Goal: Task Accomplishment & Management: Manage account settings

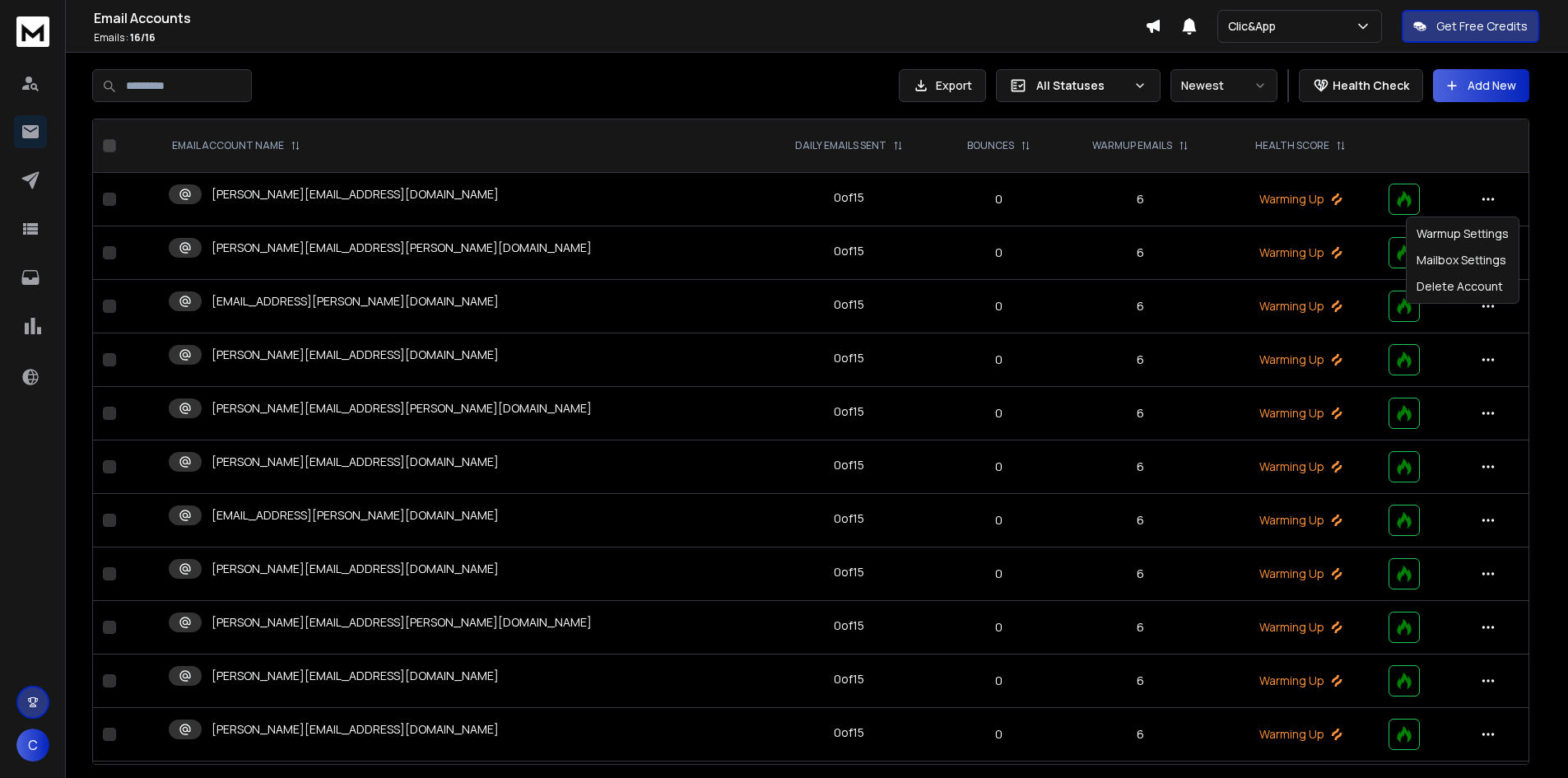
click at [1480, 199] on icon at bounding box center [1487, 198] width 15 height 15
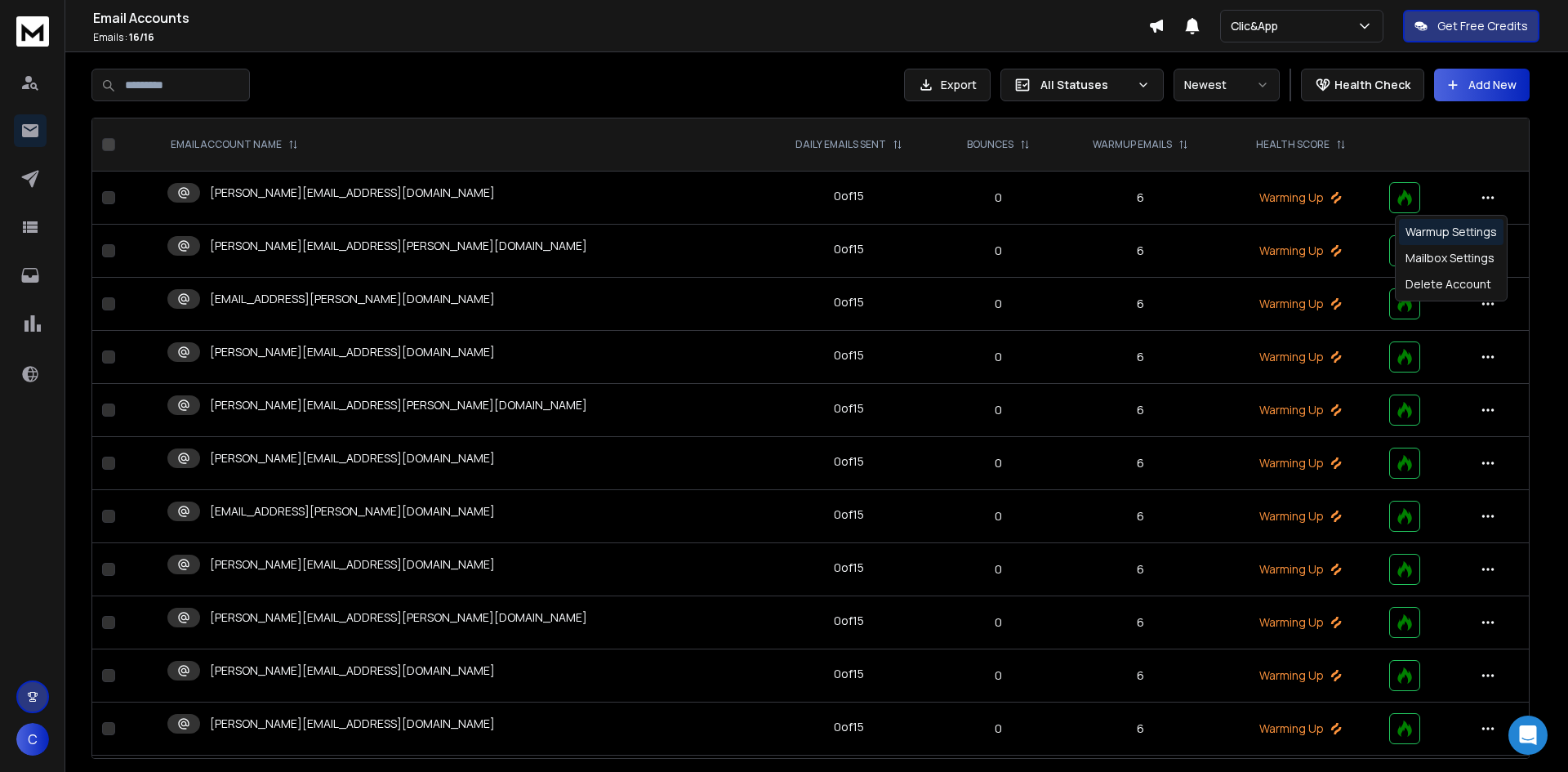
click at [1431, 232] on div "Warmup Settings" at bounding box center [1451, 232] width 105 height 26
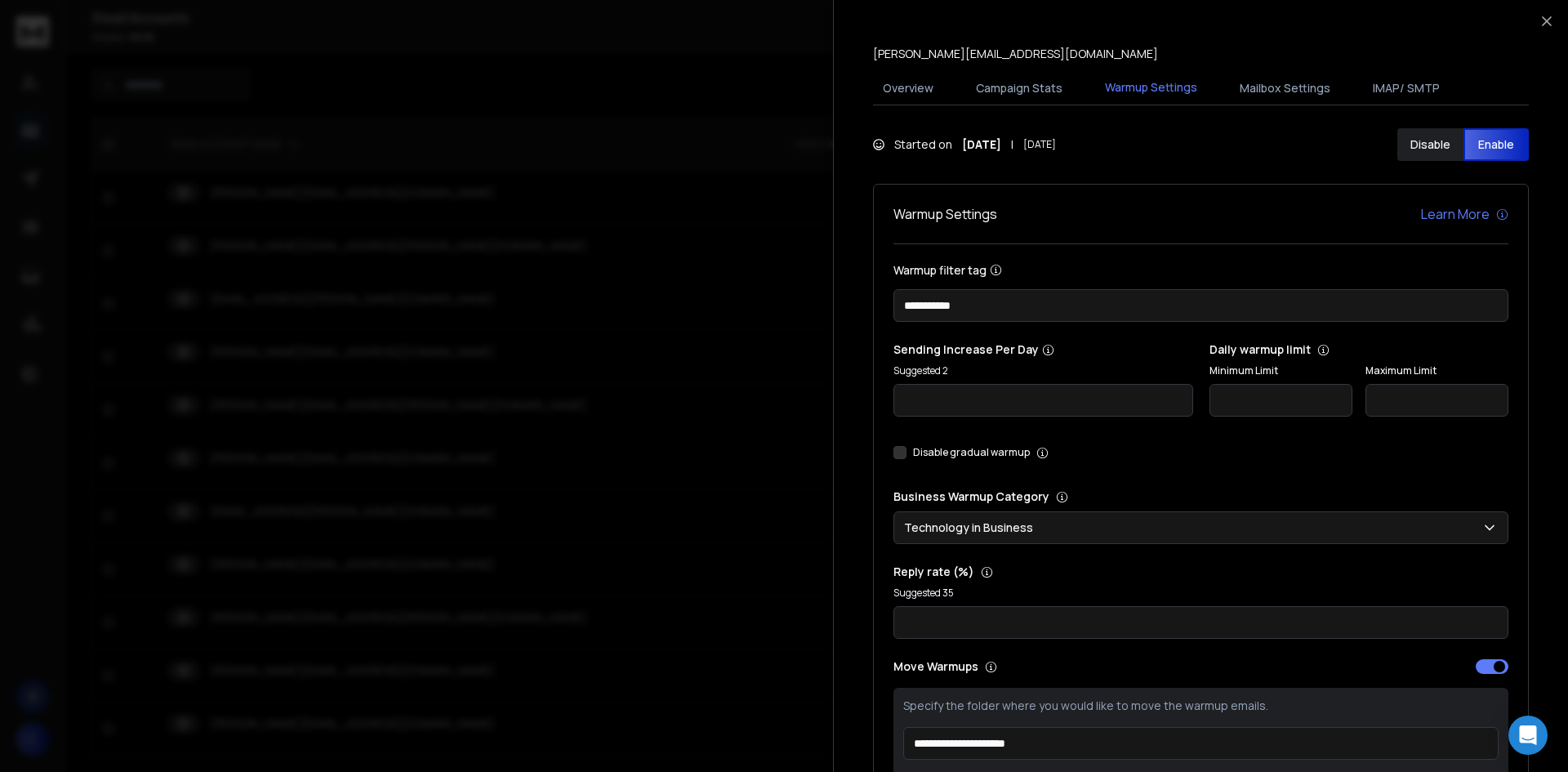
click at [898, 86] on button "Overview" at bounding box center [908, 88] width 70 height 36
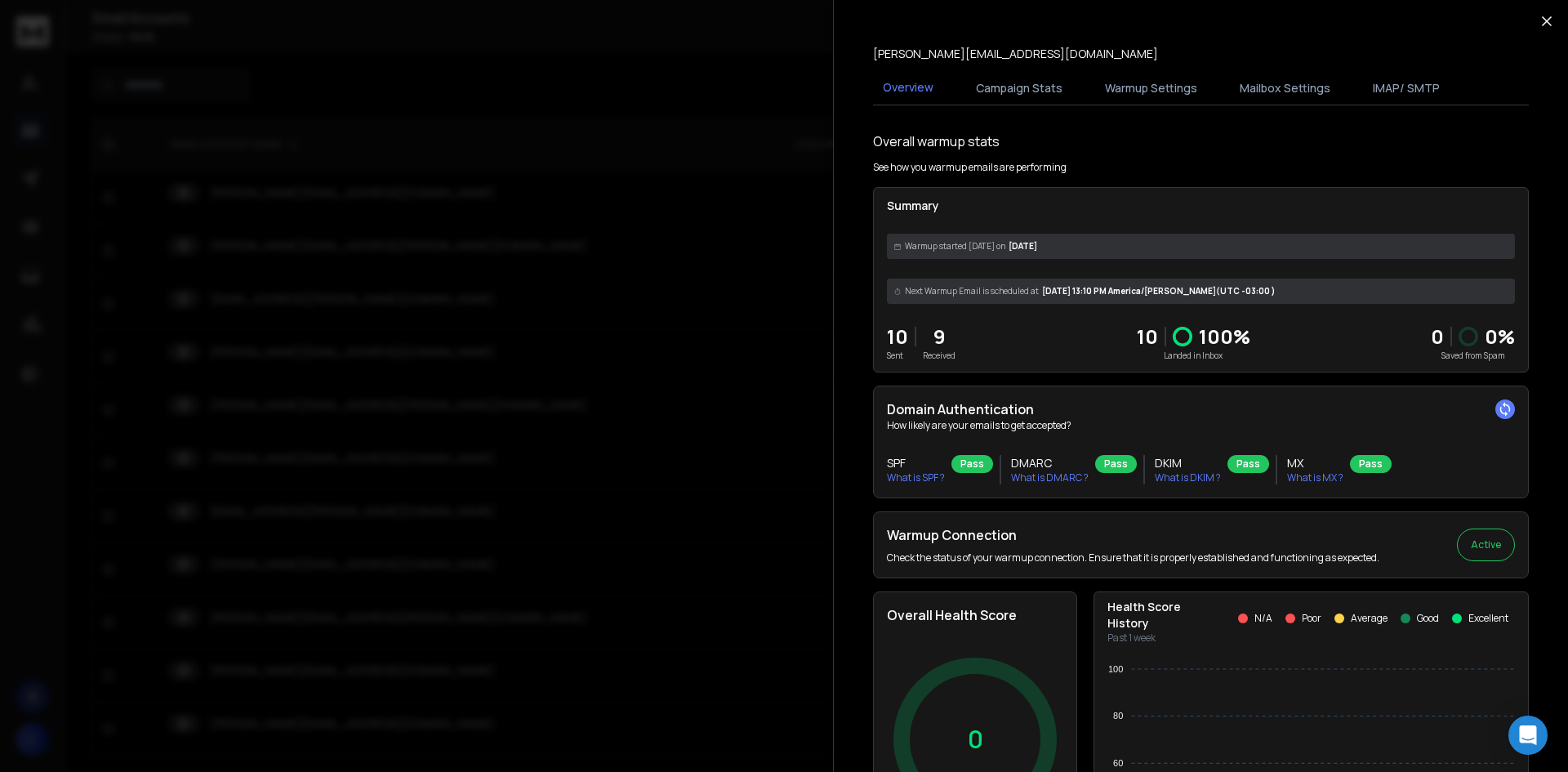
click at [1546, 18] on icon "button" at bounding box center [1547, 21] width 8 height 8
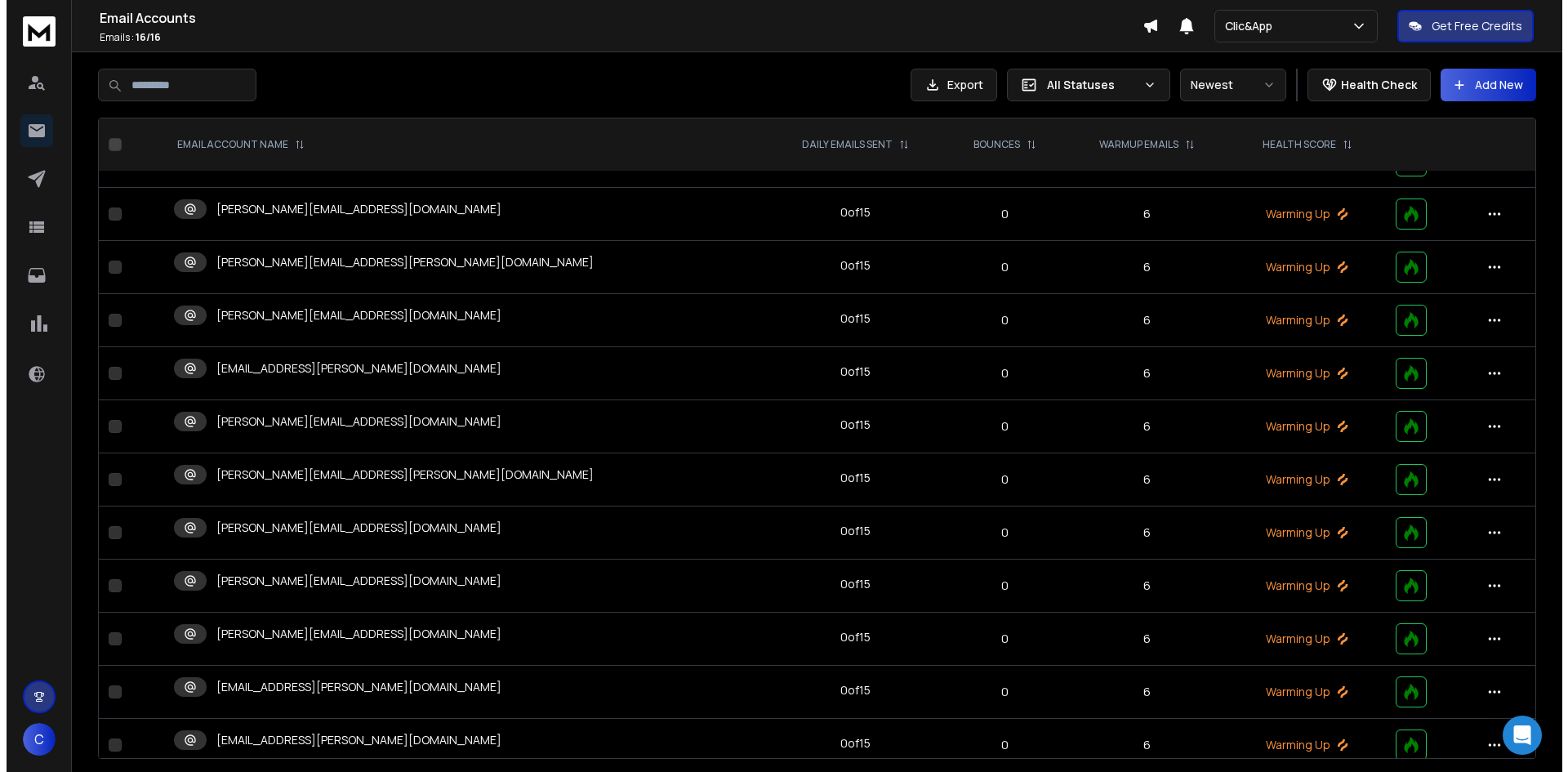
scroll to position [275, 0]
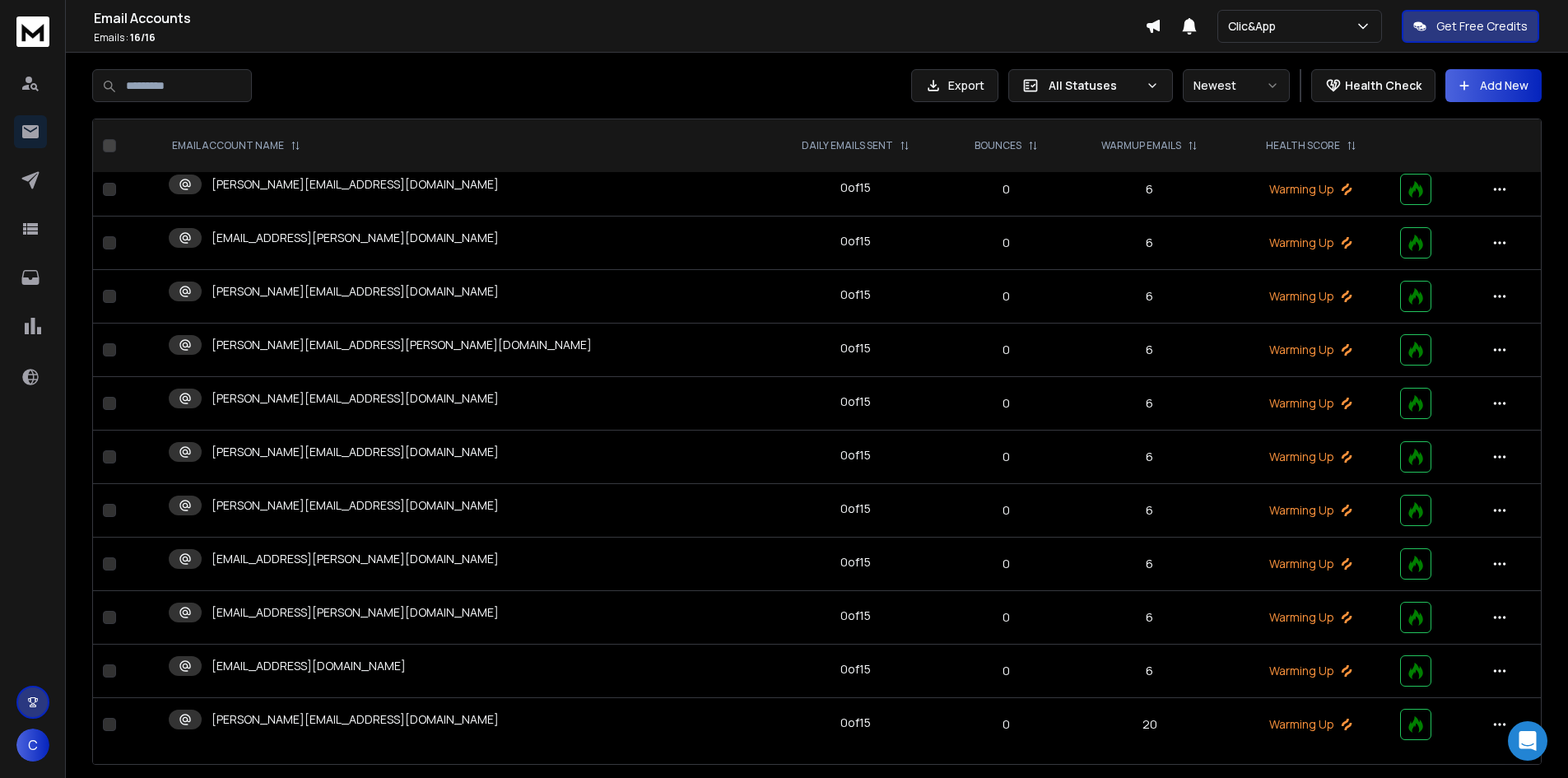
click at [1494, 723] on icon at bounding box center [1500, 724] width 12 height 3
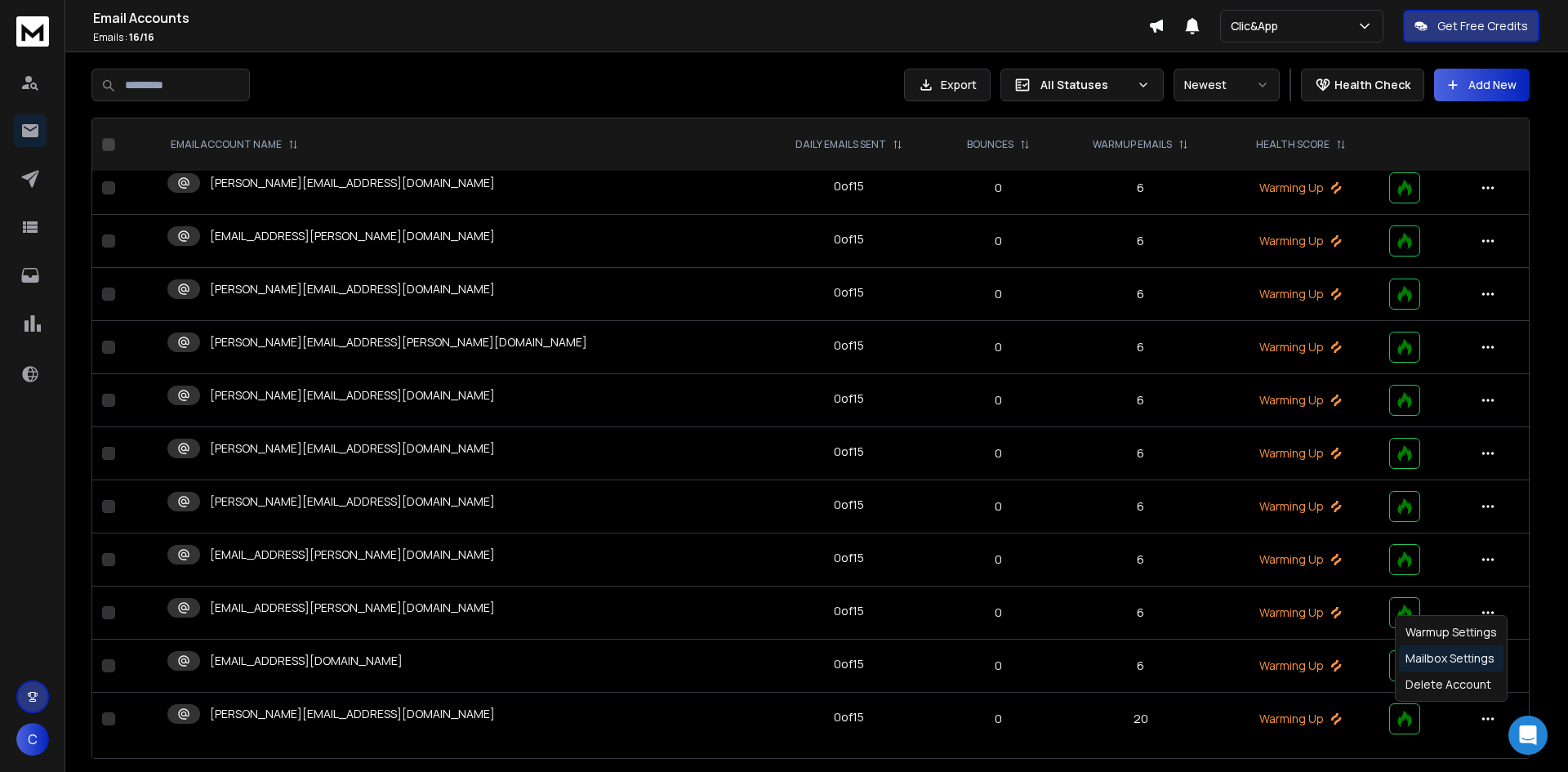
click at [1441, 658] on div "Mailbox Settings" at bounding box center [1451, 659] width 105 height 26
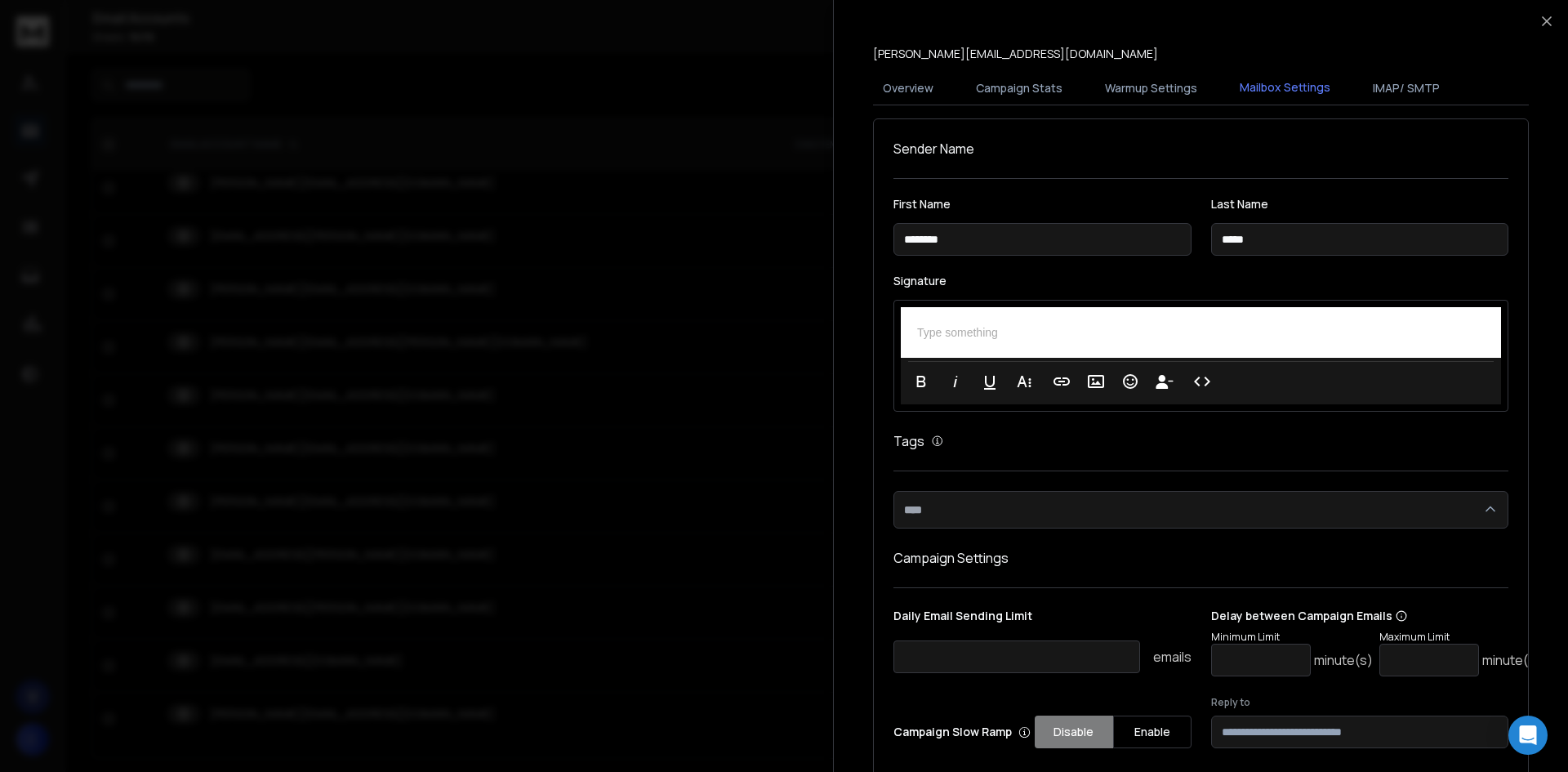
click at [892, 76] on button "Overview" at bounding box center [908, 88] width 70 height 36
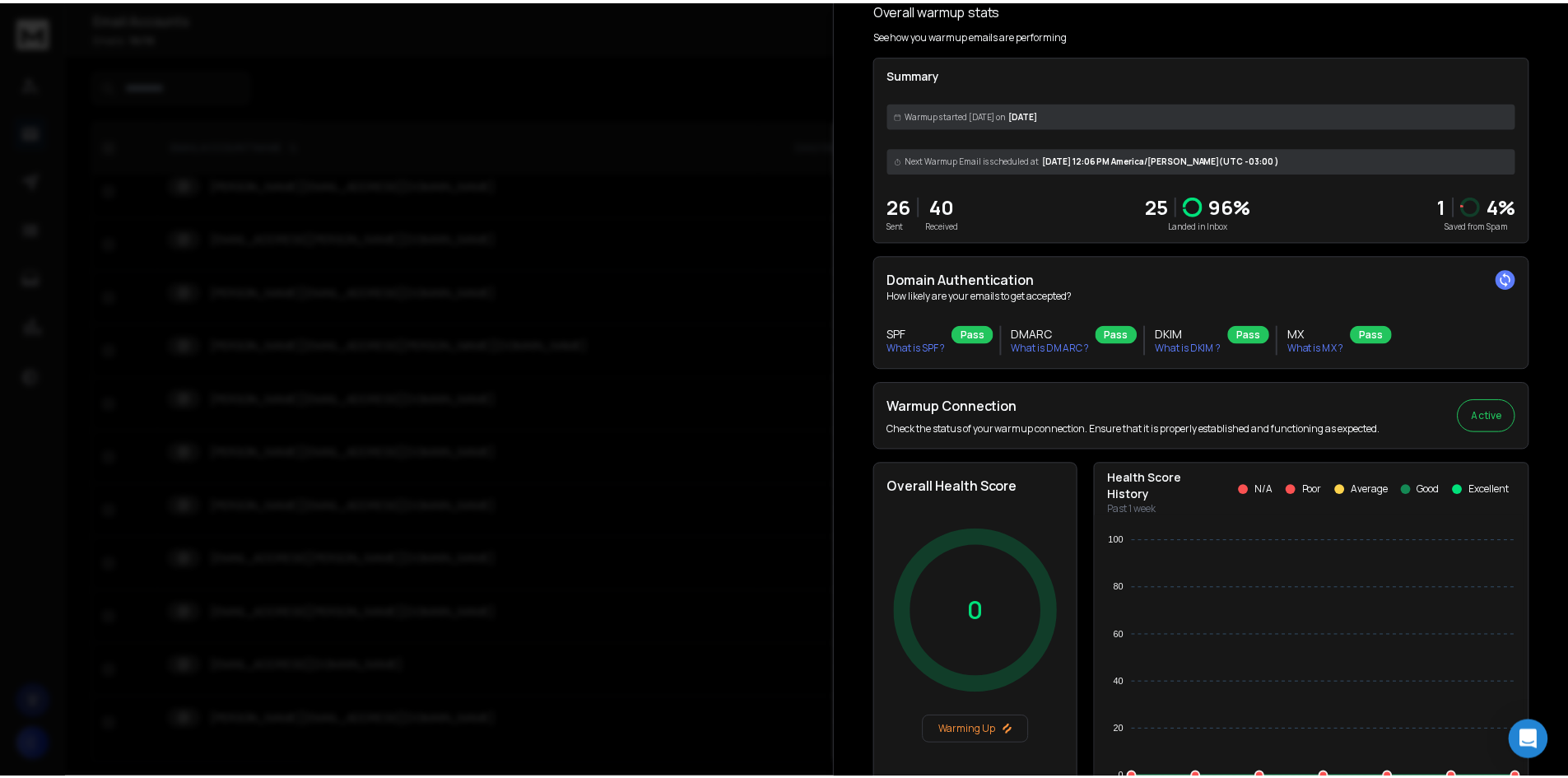
scroll to position [0, 0]
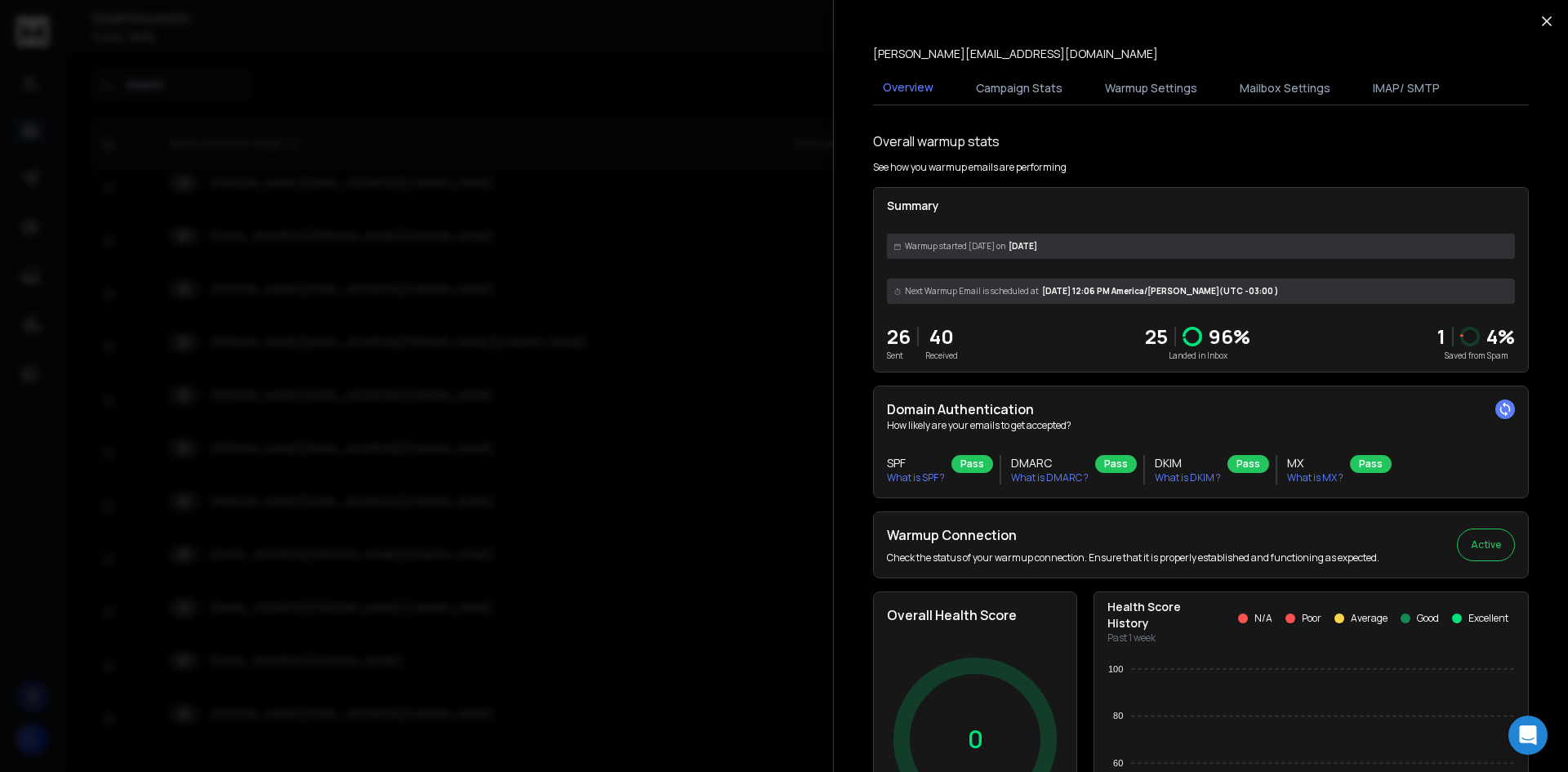
click at [1543, 20] on icon "button" at bounding box center [1547, 21] width 8 height 8
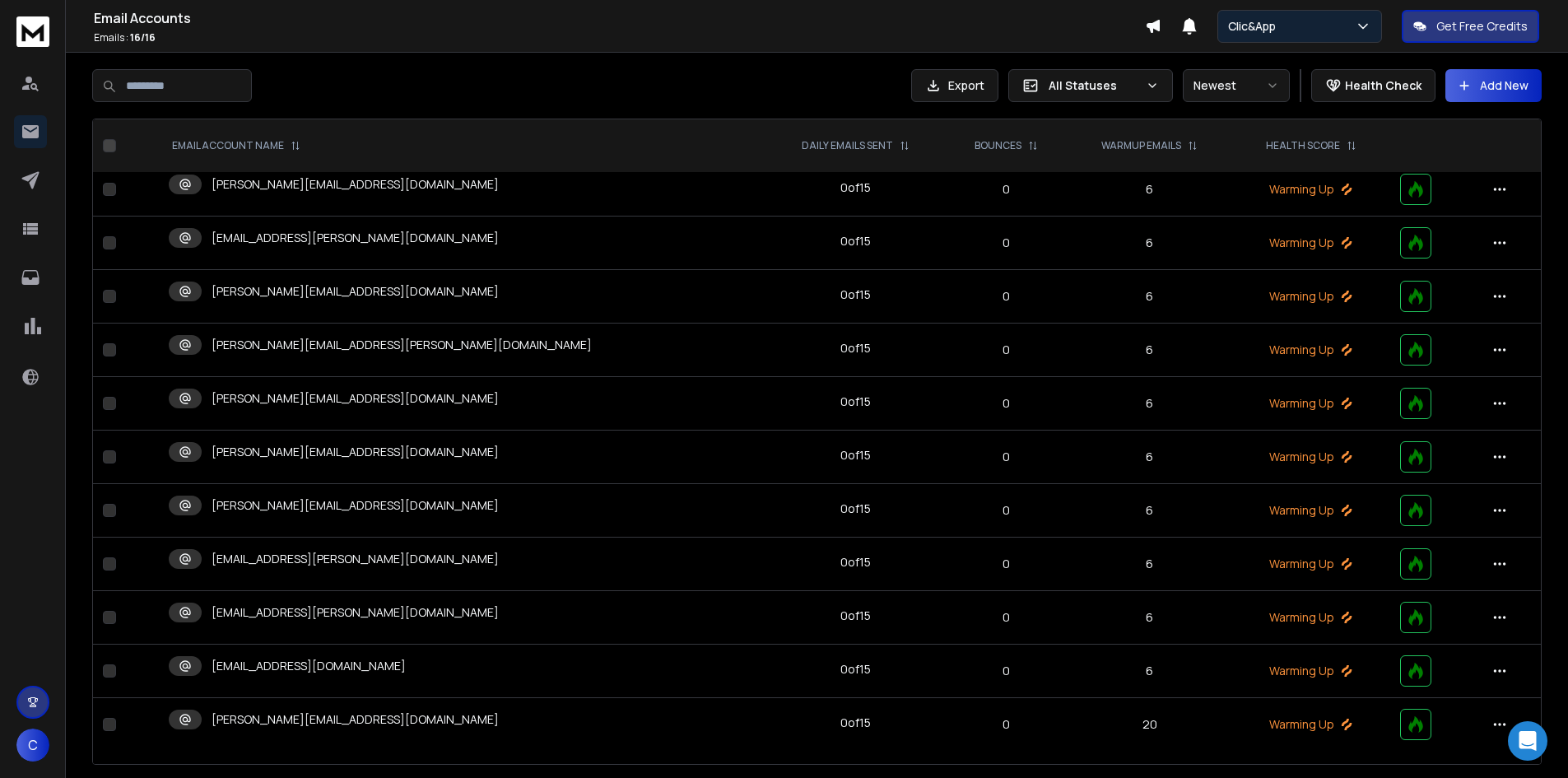
click at [1317, 33] on div "Clic&App" at bounding box center [1300, 26] width 144 height 17
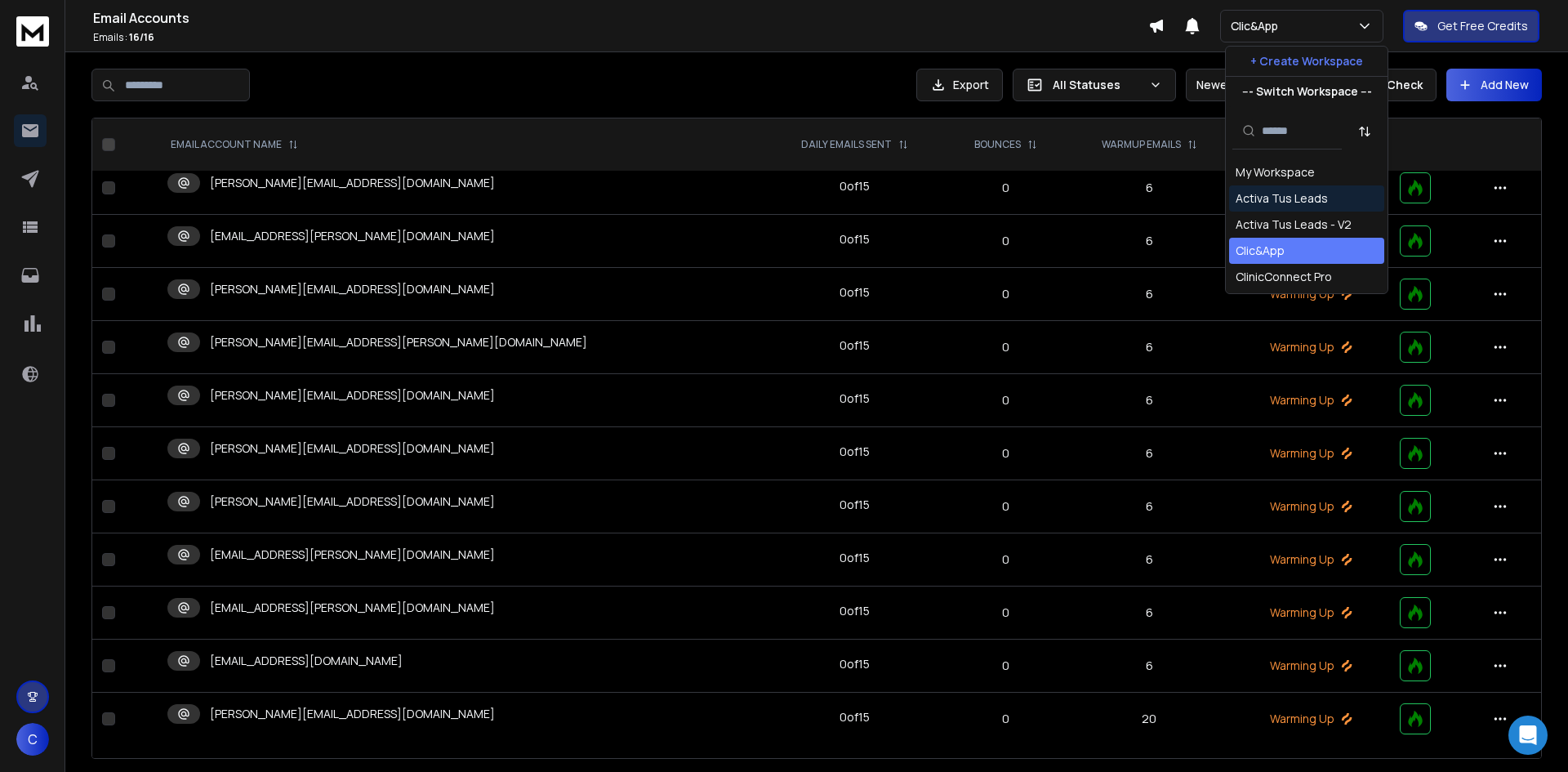
click at [1286, 196] on div "Activa Tus Leads" at bounding box center [1281, 198] width 92 height 17
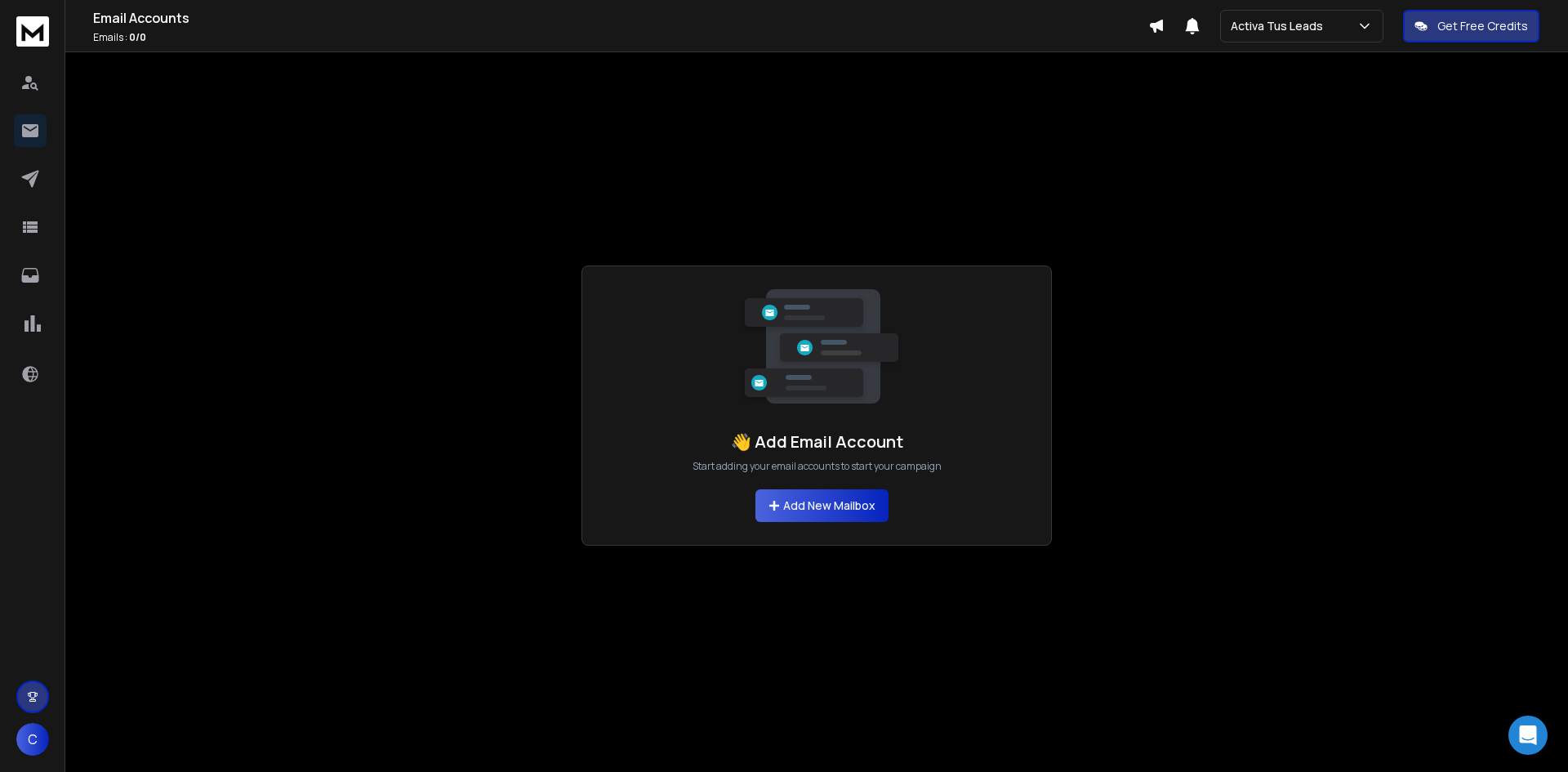
click at [1272, 26] on p "Activa Tus Leads" at bounding box center [1280, 25] width 98 height 17
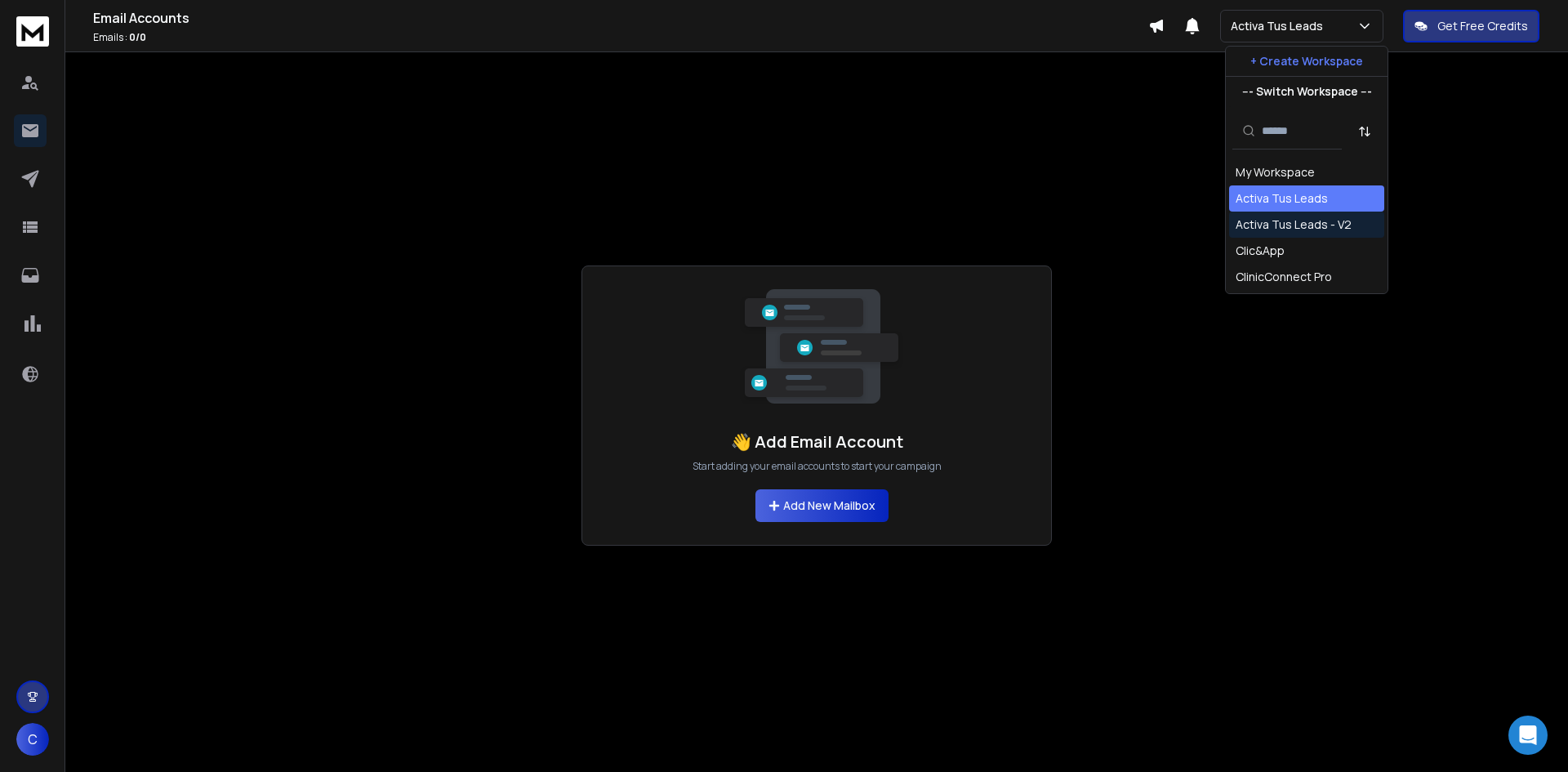
click at [1297, 220] on div "Activa Tus Leads - V2" at bounding box center [1294, 224] width 116 height 17
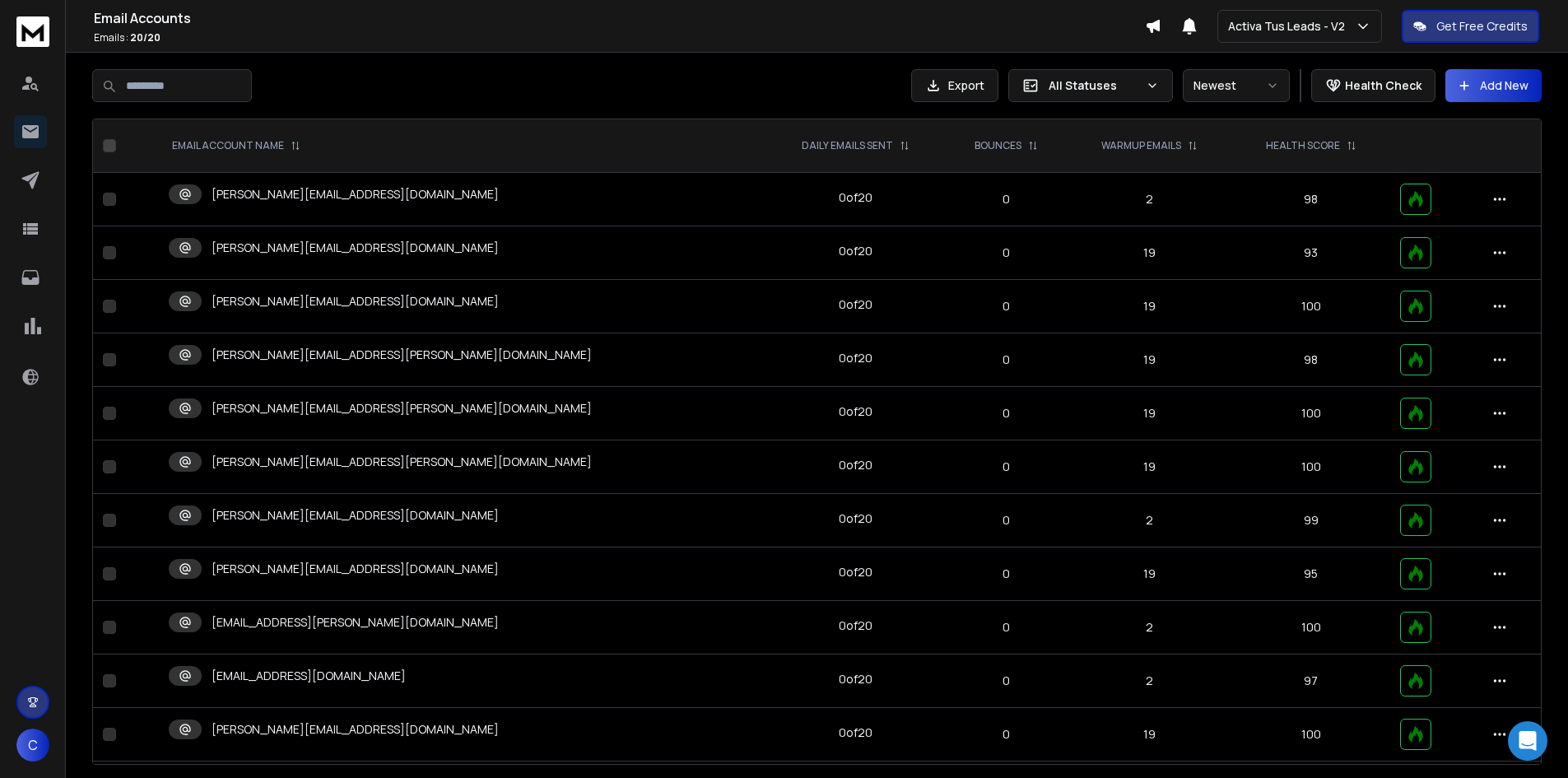
click at [1261, 247] on td "93" at bounding box center [1311, 253] width 158 height 53
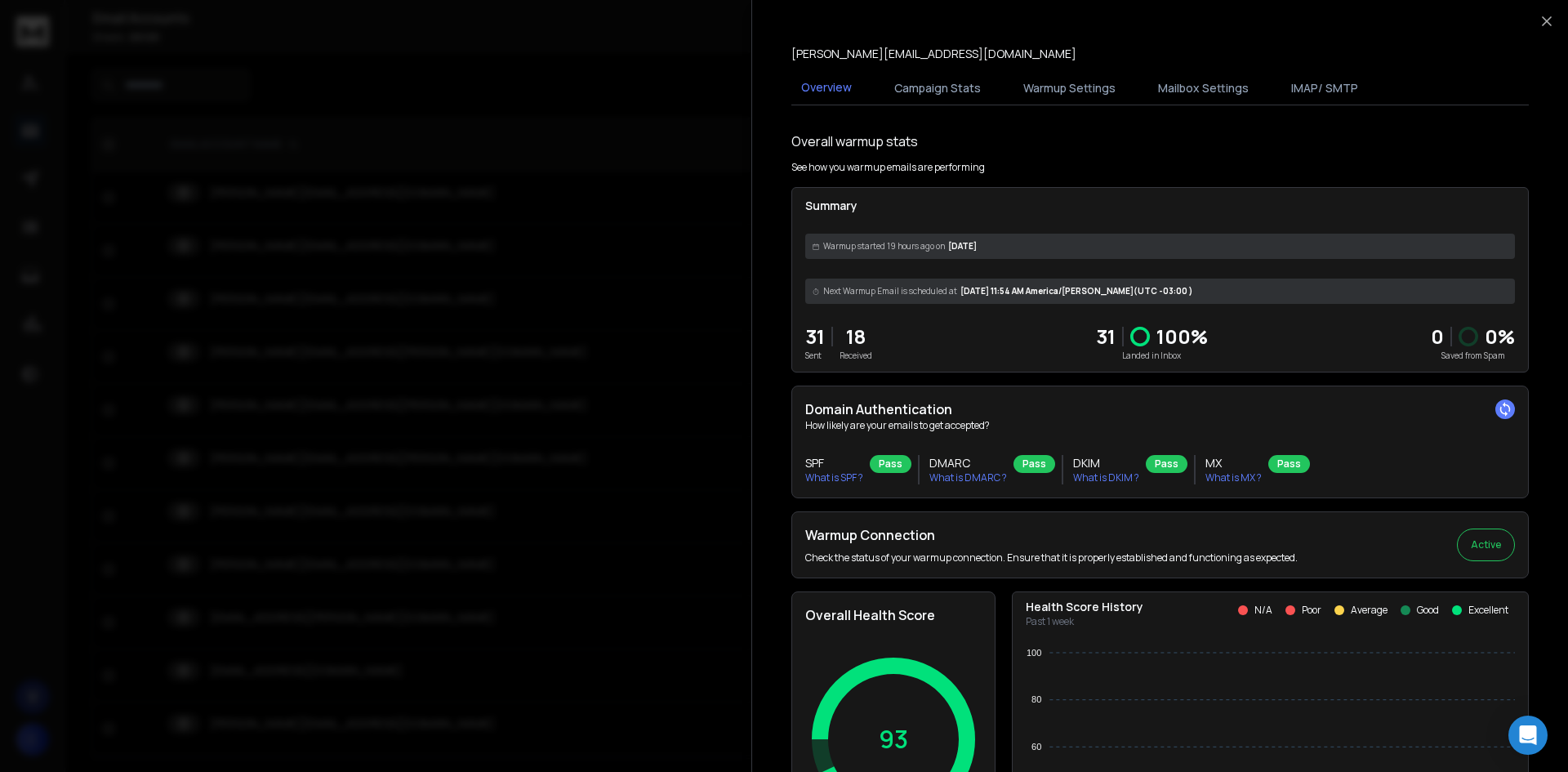
click at [921, 291] on span "Next Warmup Email is scheduled at" at bounding box center [890, 291] width 134 height 12
click at [943, 250] on span "Warmup started 19 hours ago on" at bounding box center [884, 246] width 121 height 12
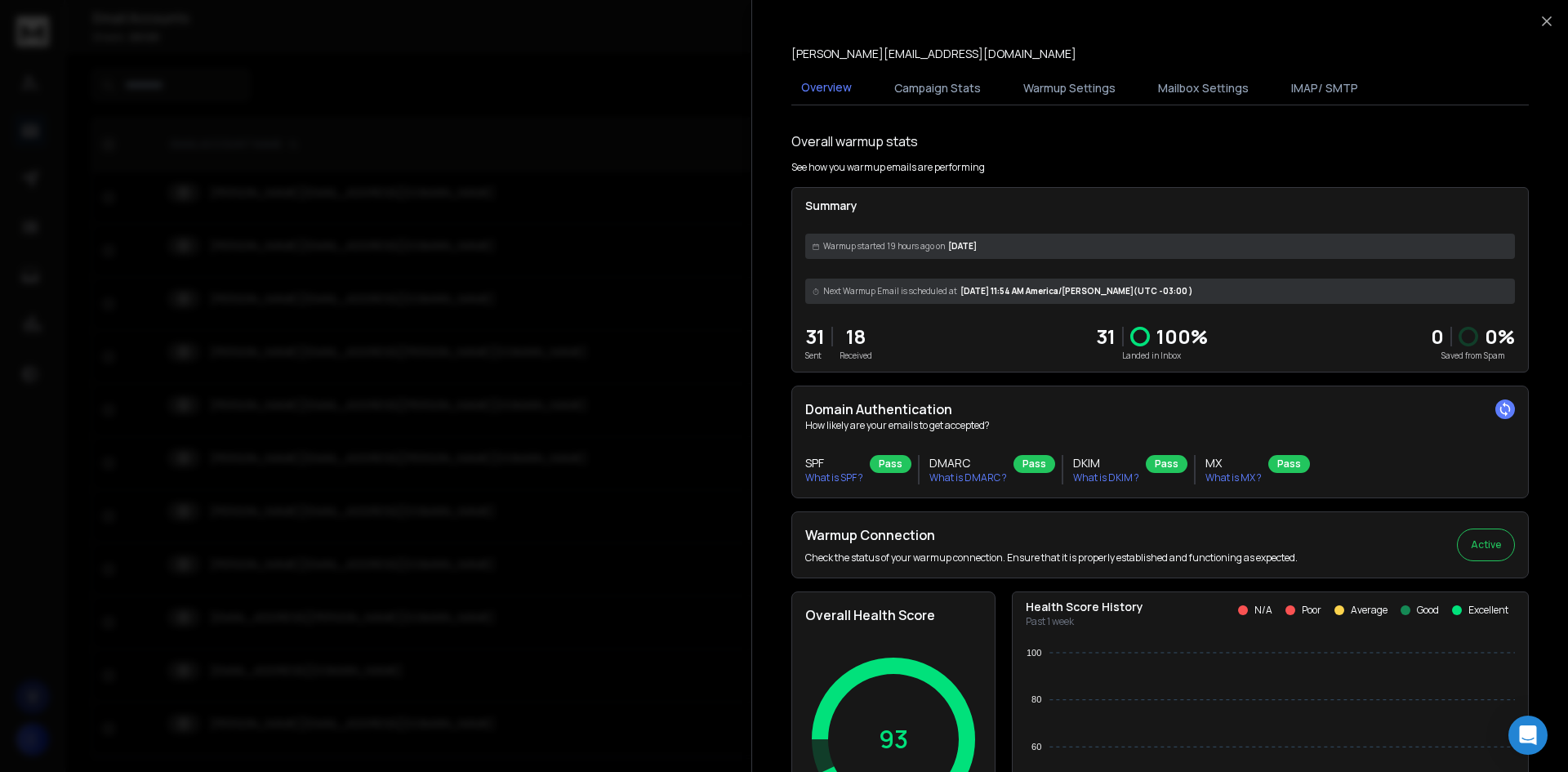
click at [943, 250] on span "Warmup started 19 hours ago on" at bounding box center [884, 246] width 121 height 12
click at [867, 236] on div "Warmup started 19 hours ago on [DATE]" at bounding box center [1160, 246] width 710 height 25
click at [788, 101] on div "[PERSON_NAME][EMAIL_ADDRESS][DOMAIN_NAME] Overview Campaign Stats Warmup Settin…" at bounding box center [1160, 670] width 777 height 1302
click at [1544, 28] on icon "button" at bounding box center [1547, 21] width 17 height 17
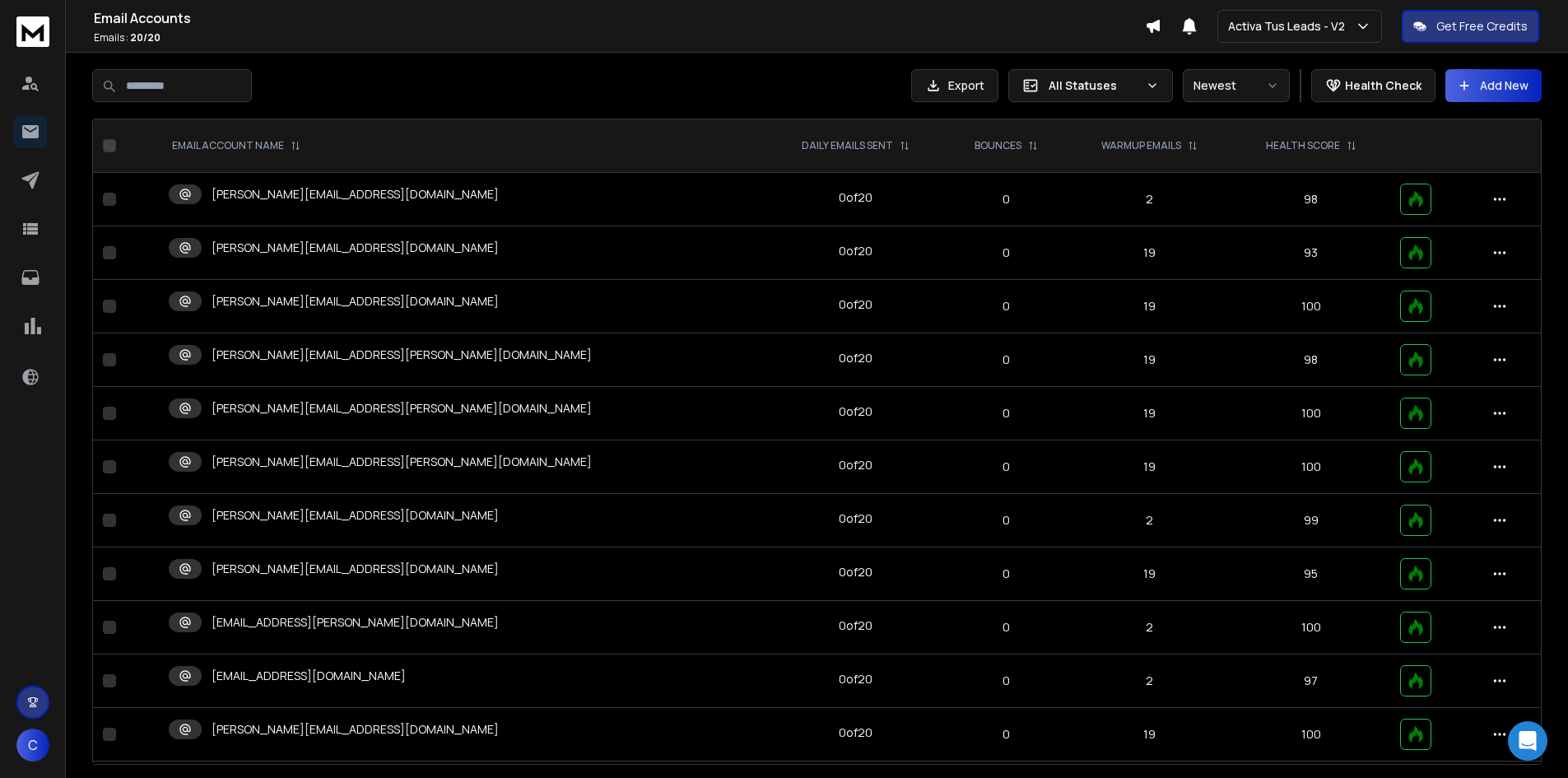
click at [1249, 354] on td "98" at bounding box center [1311, 360] width 158 height 53
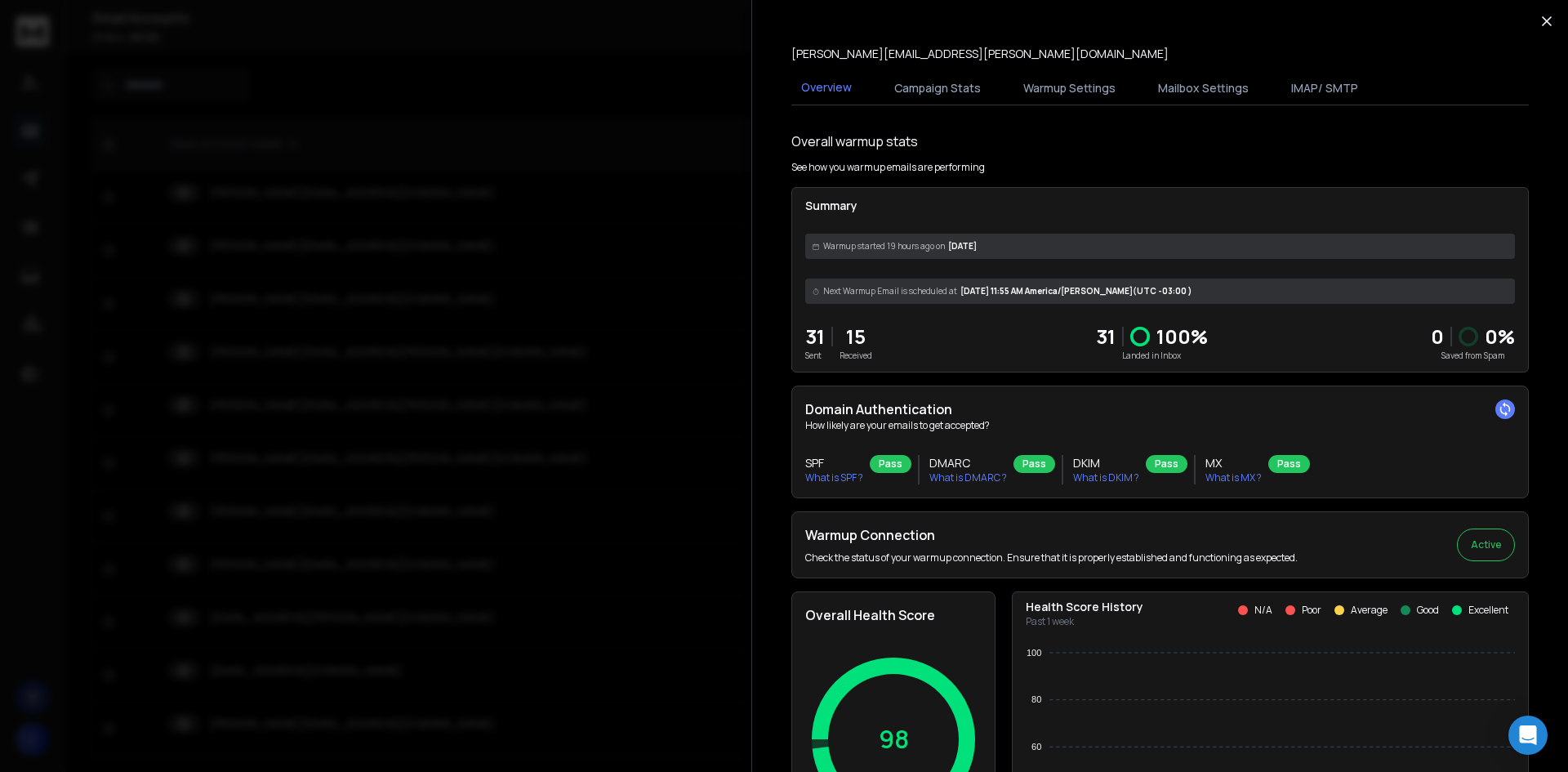
click at [1541, 21] on icon "button" at bounding box center [1547, 21] width 17 height 17
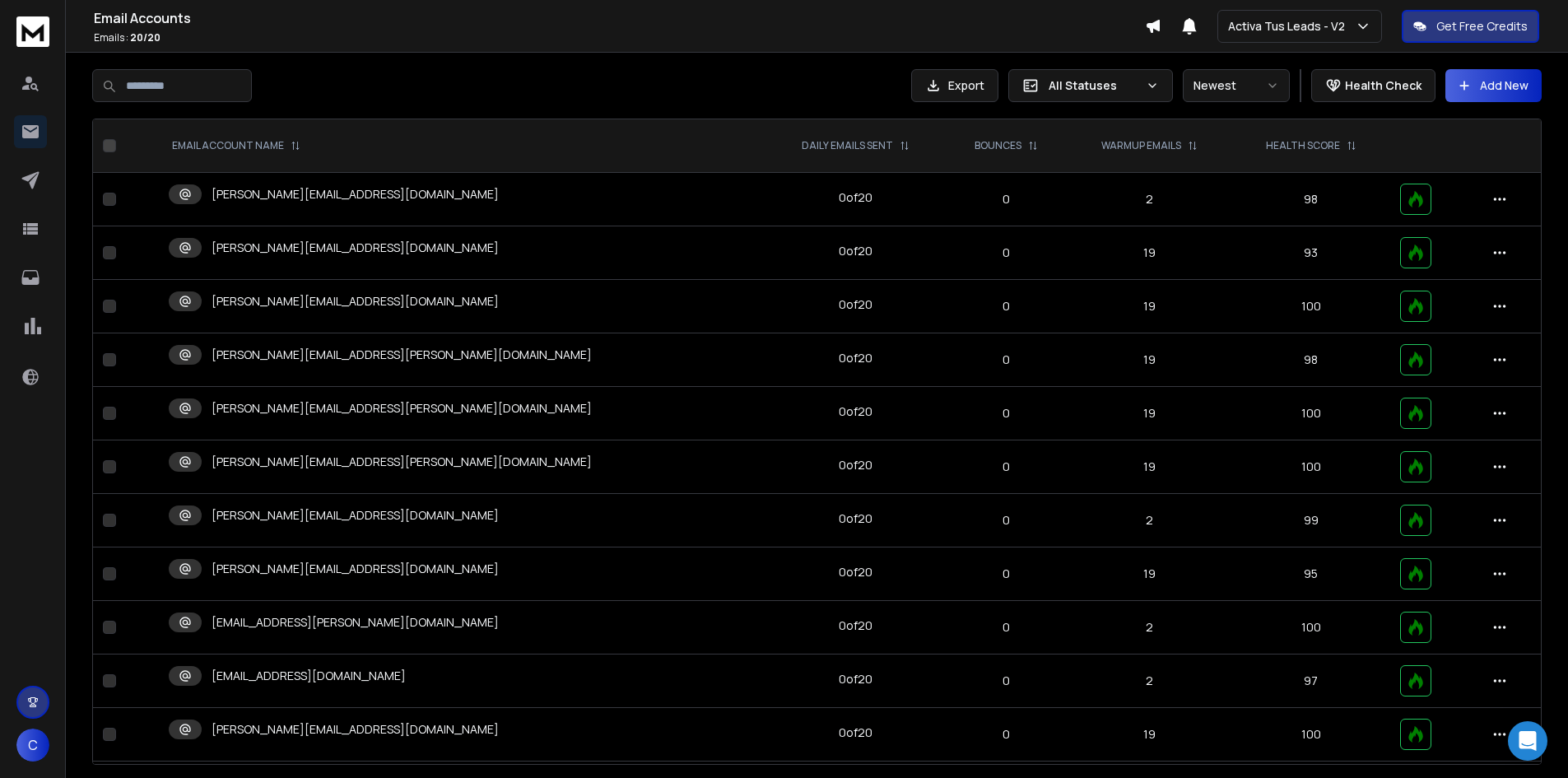
click at [151, 19] on h1 "Email Accounts" at bounding box center [619, 18] width 1051 height 19
click at [220, 19] on h1 "Email Accounts" at bounding box center [619, 18] width 1051 height 19
